Goal: Task Accomplishment & Management: Use online tool/utility

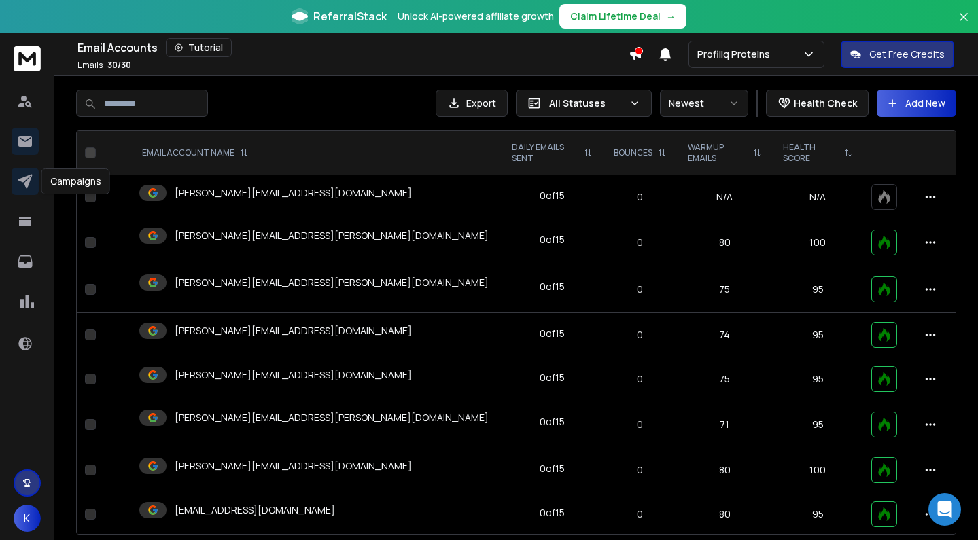
click at [14, 188] on link at bounding box center [25, 181] width 27 height 27
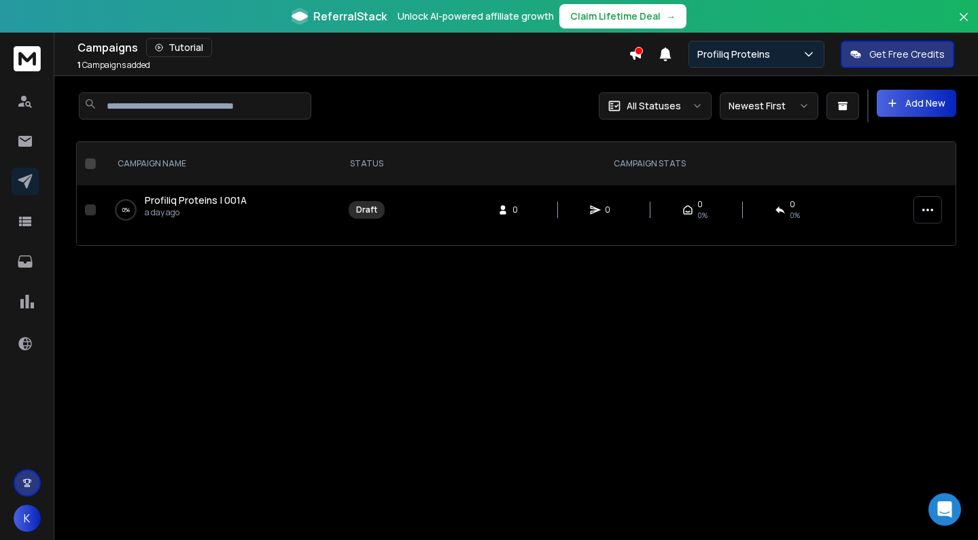
click at [737, 60] on button "Profiliq Proteins" at bounding box center [756, 54] width 136 height 27
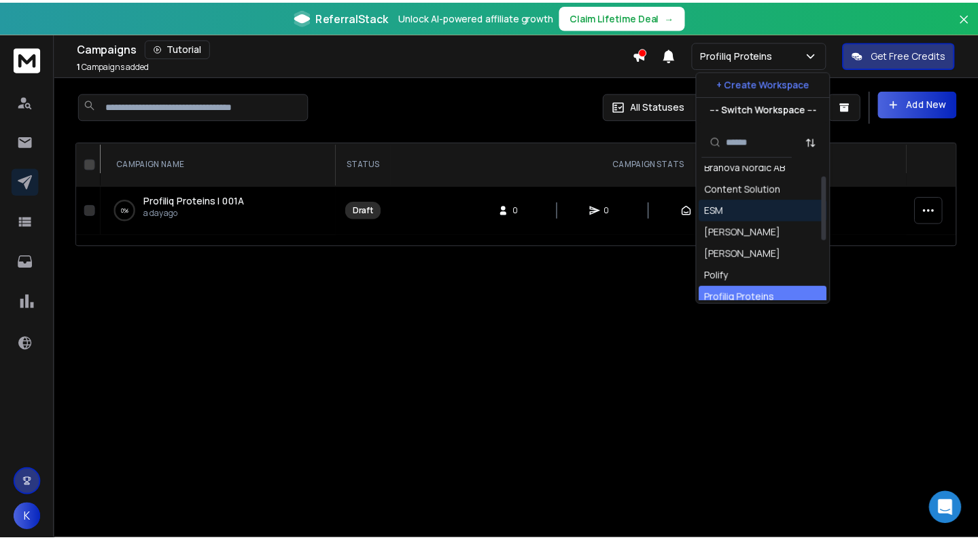
scroll to position [34, 0]
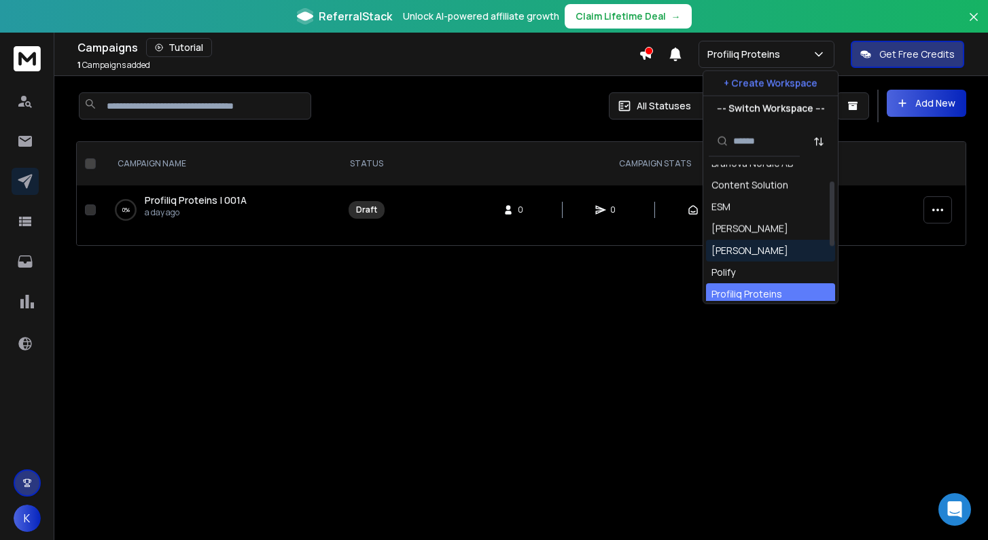
click at [743, 251] on div "[PERSON_NAME]" at bounding box center [749, 251] width 77 height 14
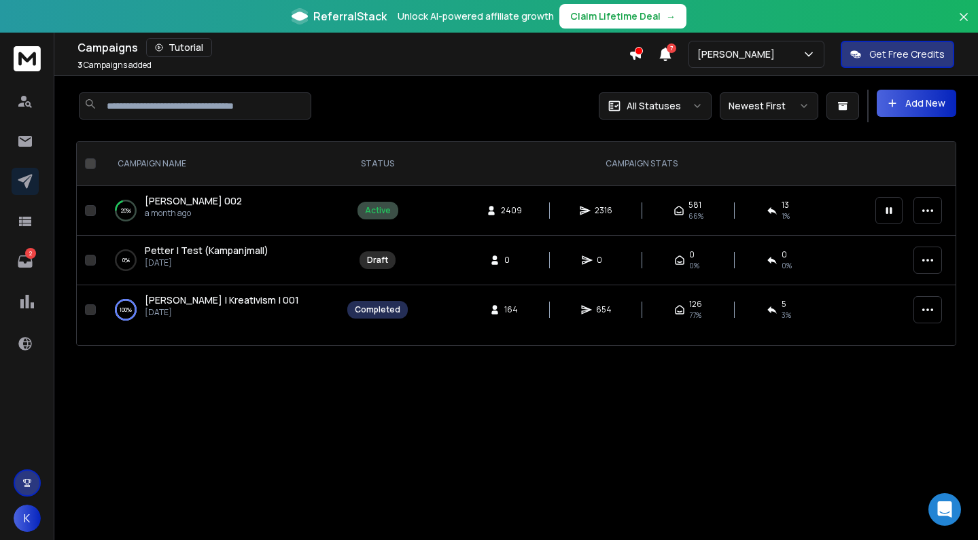
click at [204, 200] on span "Petter Kreativism 002" at bounding box center [193, 200] width 97 height 13
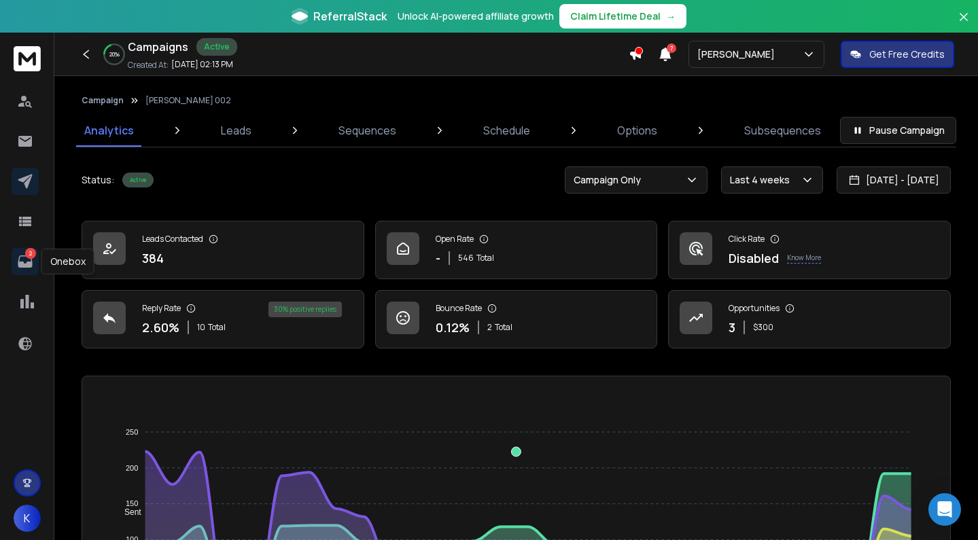
click at [23, 263] on icon at bounding box center [25, 261] width 14 height 12
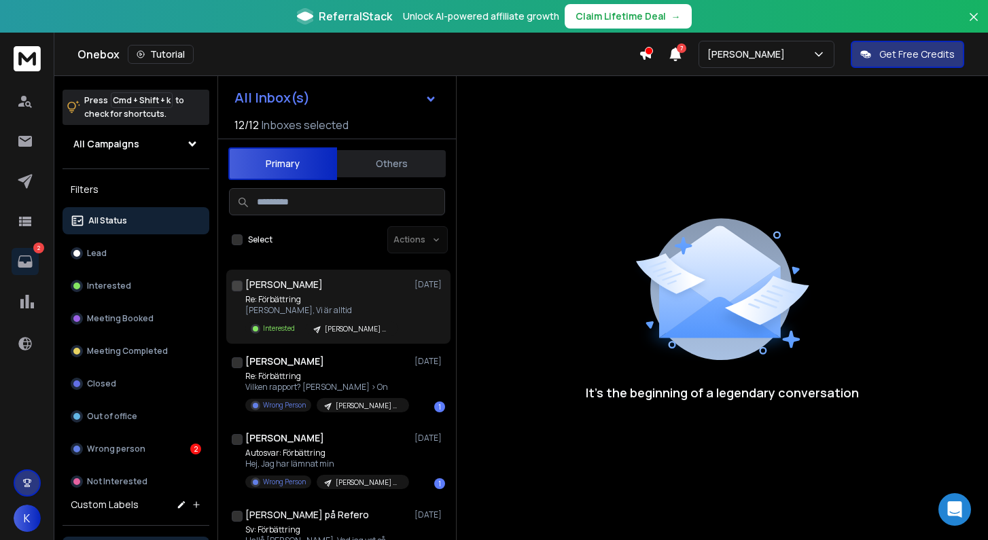
click at [328, 305] on p "Hej Petter, Vi är alltid" at bounding box center [321, 310] width 153 height 11
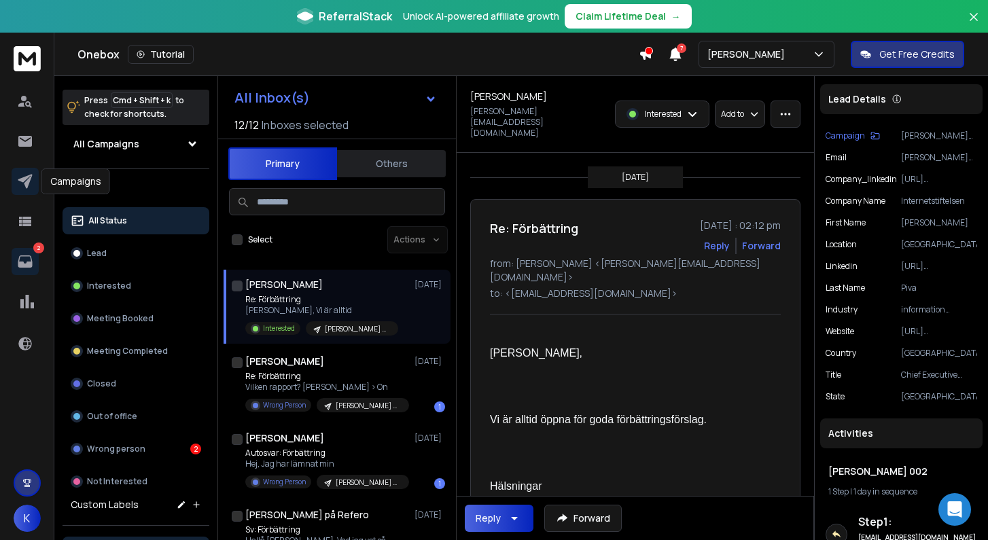
click at [26, 177] on icon at bounding box center [25, 182] width 14 height 14
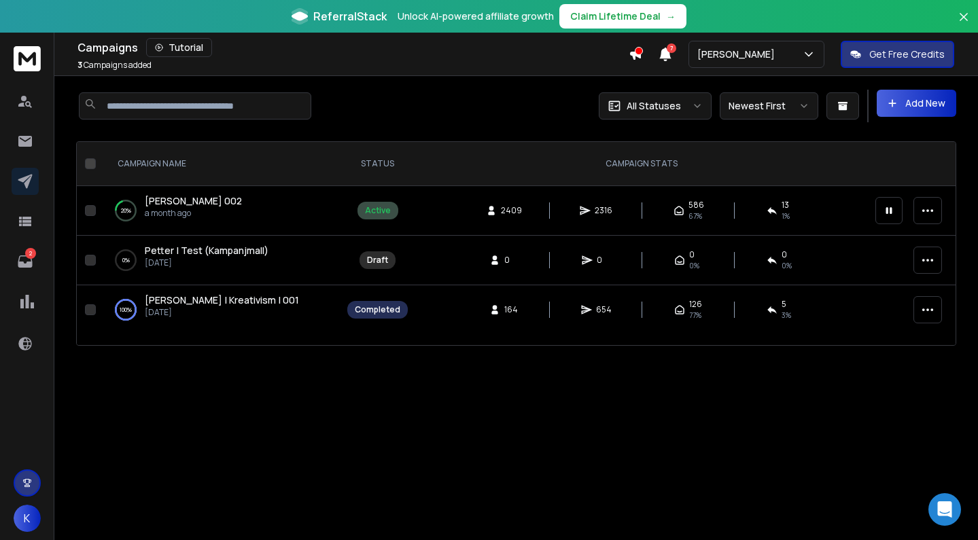
click at [220, 202] on span "Petter Kreativism 002" at bounding box center [193, 200] width 97 height 13
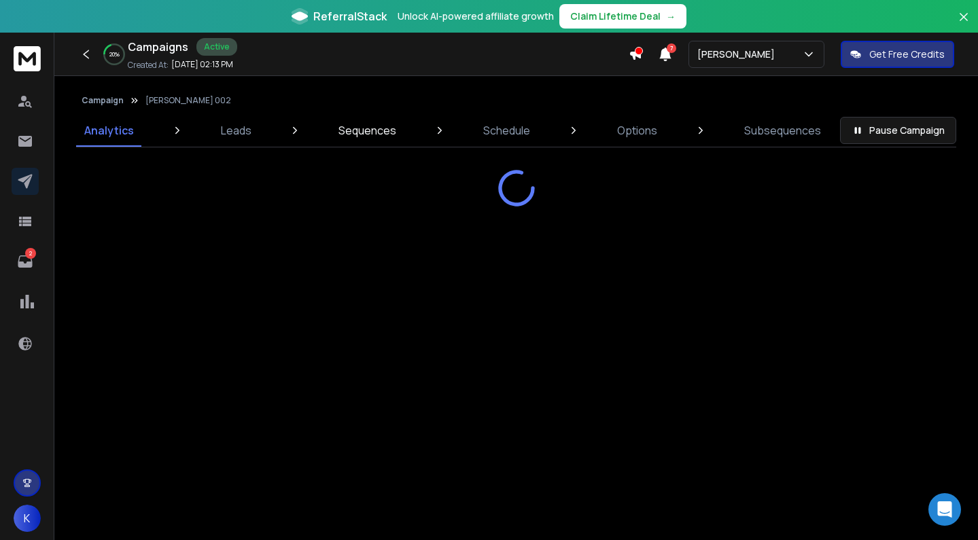
click at [361, 128] on p "Sequences" at bounding box center [367, 130] width 58 height 16
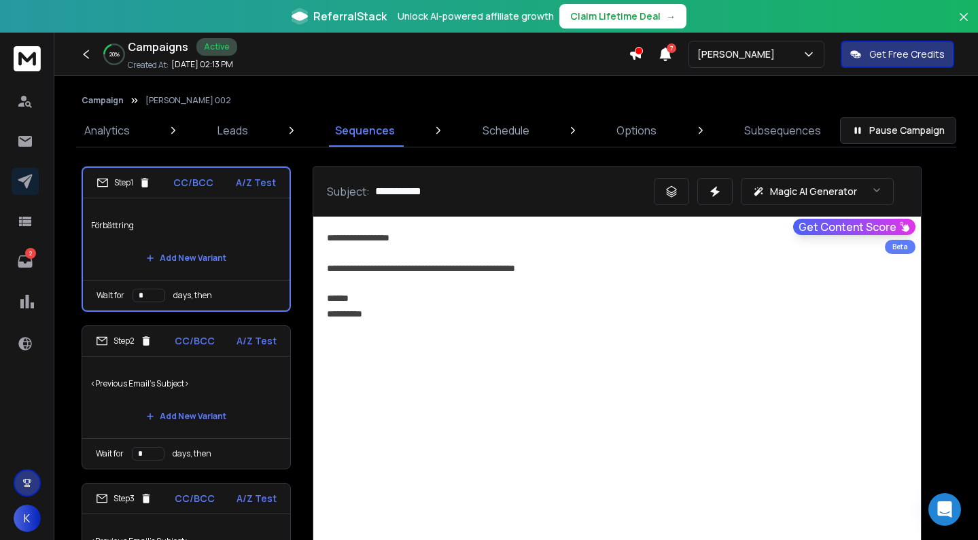
scroll to position [64, 0]
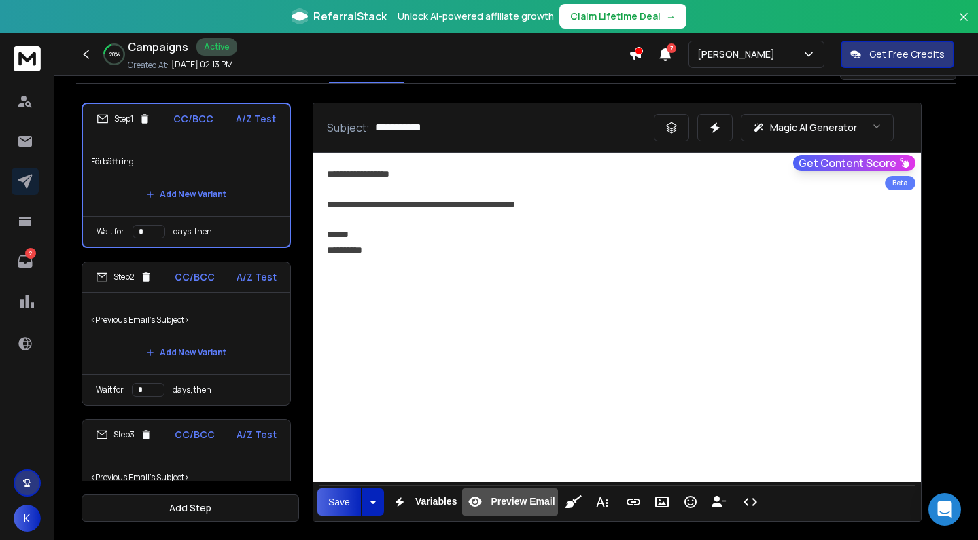
click at [510, 506] on span "Preview Email" at bounding box center [522, 502] width 69 height 12
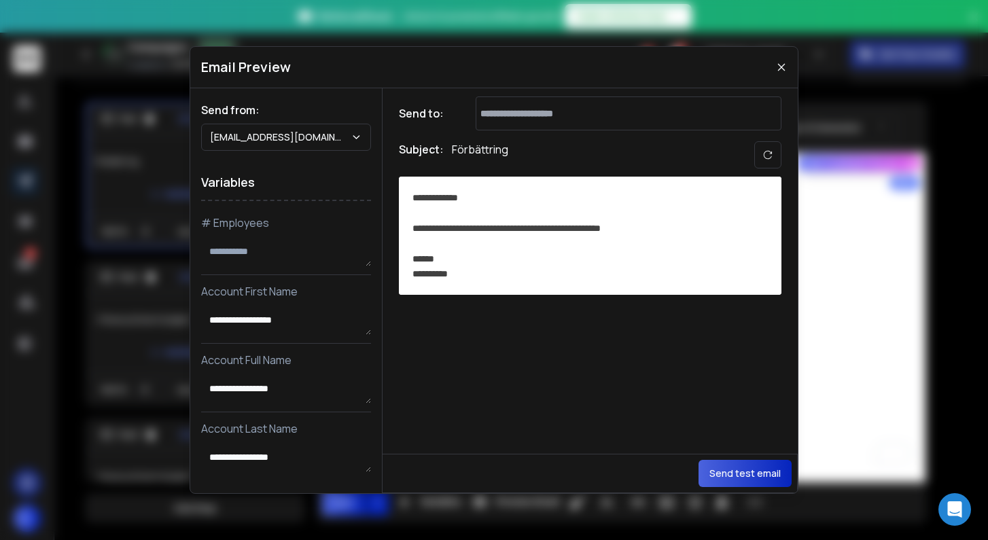
click at [537, 120] on input at bounding box center [628, 113] width 296 height 24
type input "**********"
click at [451, 116] on h1 "Send to:" at bounding box center [426, 113] width 54 height 16
click at [730, 476] on button "Send test email" at bounding box center [745, 473] width 93 height 27
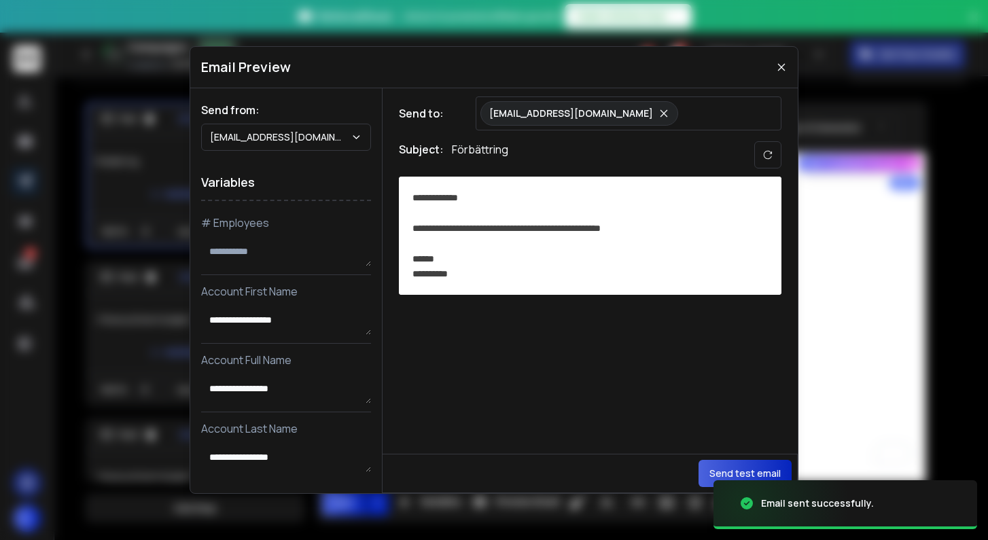
click at [783, 69] on icon at bounding box center [781, 67] width 7 height 7
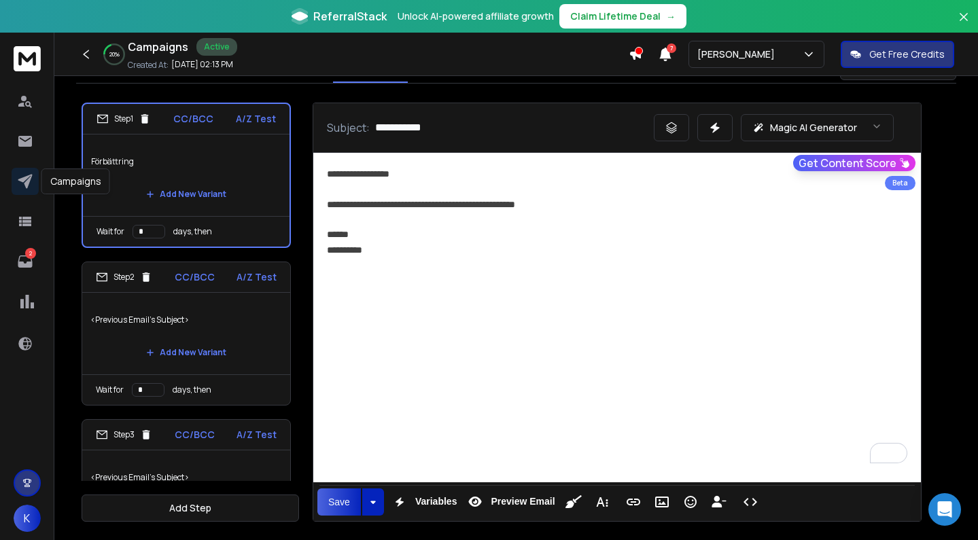
click at [31, 178] on icon at bounding box center [25, 181] width 16 height 16
